Goal: Task Accomplishment & Management: Manage account settings

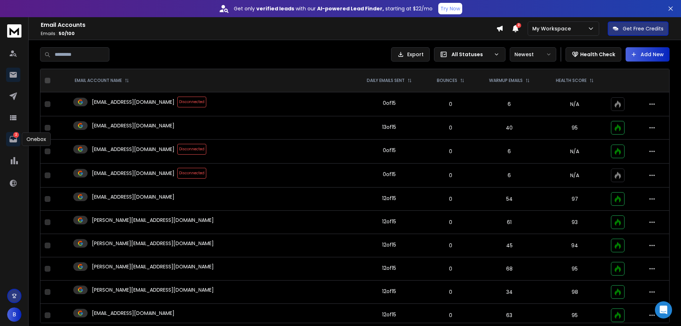
click at [17, 139] on icon at bounding box center [13, 139] width 9 height 9
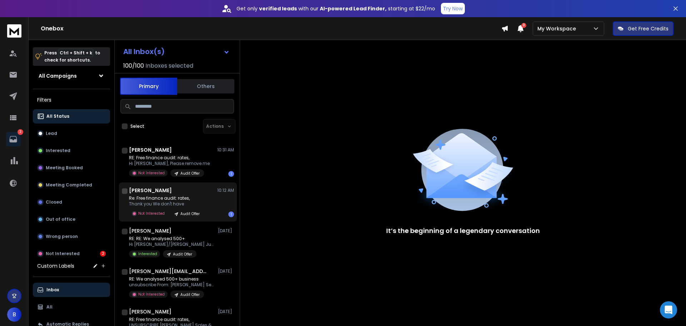
click at [204, 190] on div "[PERSON_NAME] 10:12 AM" at bounding box center [181, 190] width 105 height 7
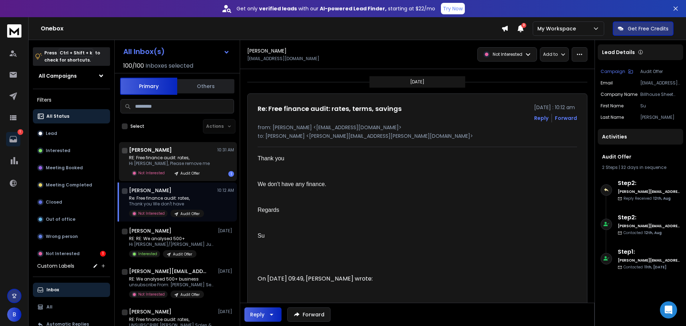
click at [193, 158] on p "RE: Free finance audit: rates," at bounding box center [169, 158] width 81 height 6
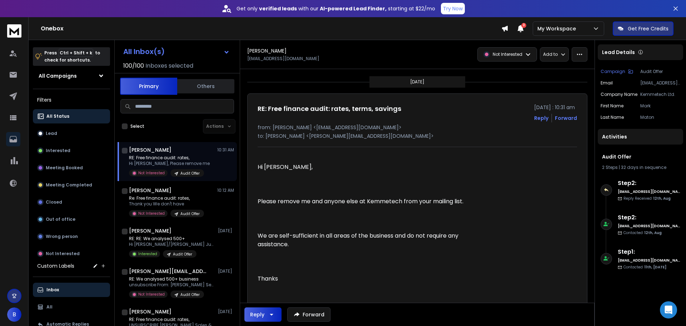
click at [582, 56] on icon "button" at bounding box center [579, 54] width 6 height 6
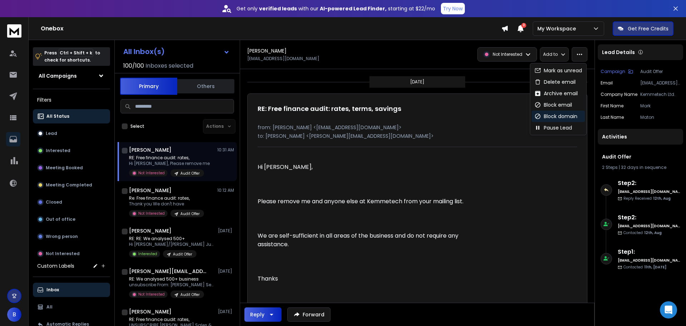
click at [571, 115] on div "Block domain" at bounding box center [556, 116] width 43 height 7
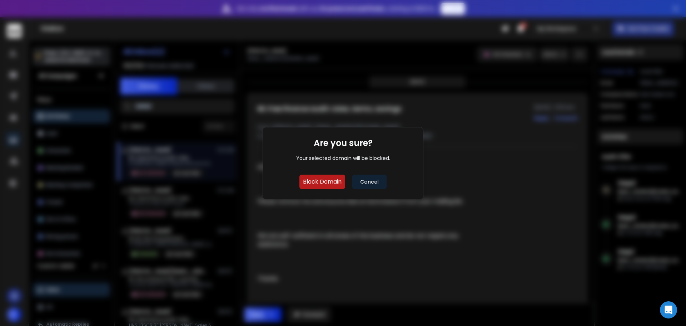
click at [329, 180] on button "Block Domain" at bounding box center [322, 181] width 46 height 14
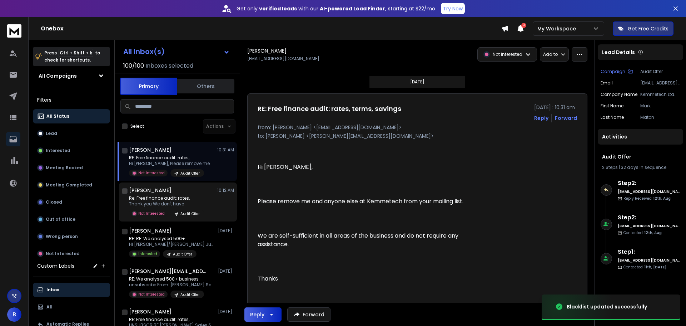
click at [200, 191] on div "[PERSON_NAME] 10:12 AM" at bounding box center [181, 190] width 105 height 7
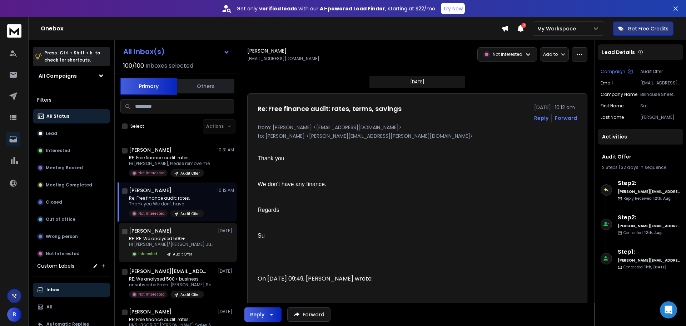
click at [199, 239] on div "RE: RE: We analysed 500+ Hi [PERSON_NAME]/[PERSON_NAME] Just a quick Interested…" at bounding box center [181, 246] width 105 height 22
